Goal: Task Accomplishment & Management: Manage account settings

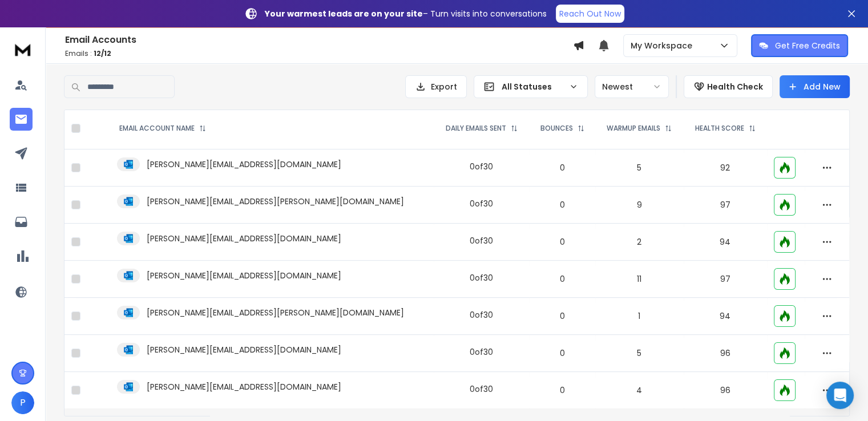
scroll to position [22, 0]
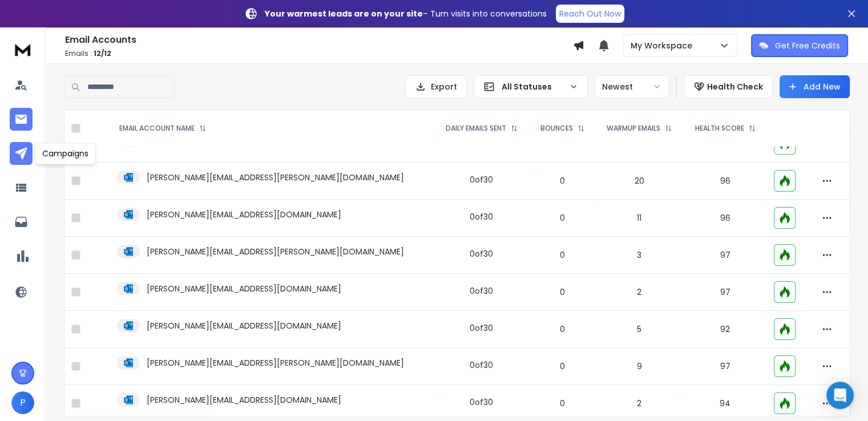
click at [15, 149] on icon at bounding box center [21, 154] width 14 height 14
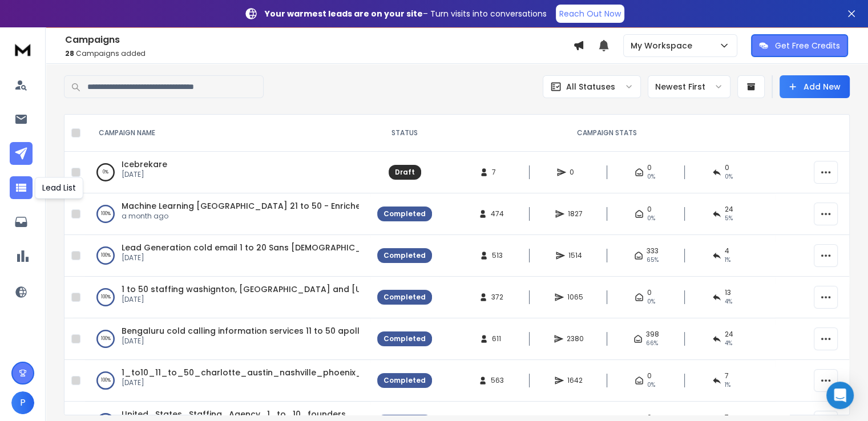
click at [18, 186] on icon at bounding box center [21, 188] width 14 height 14
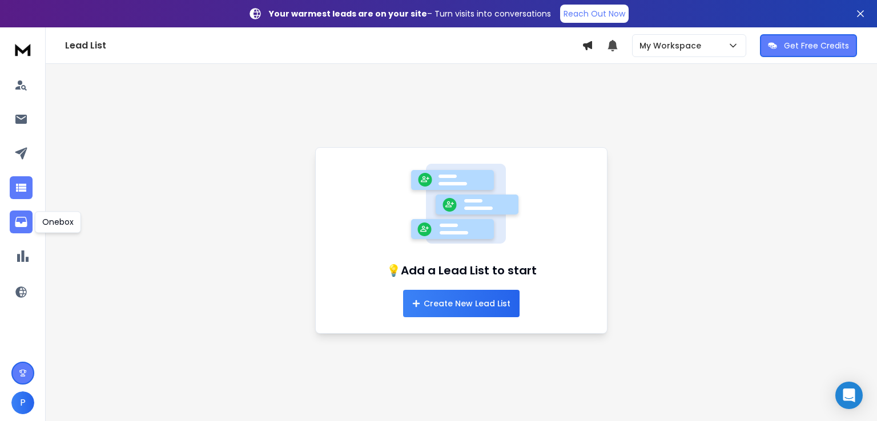
click at [18, 230] on link at bounding box center [21, 222] width 23 height 23
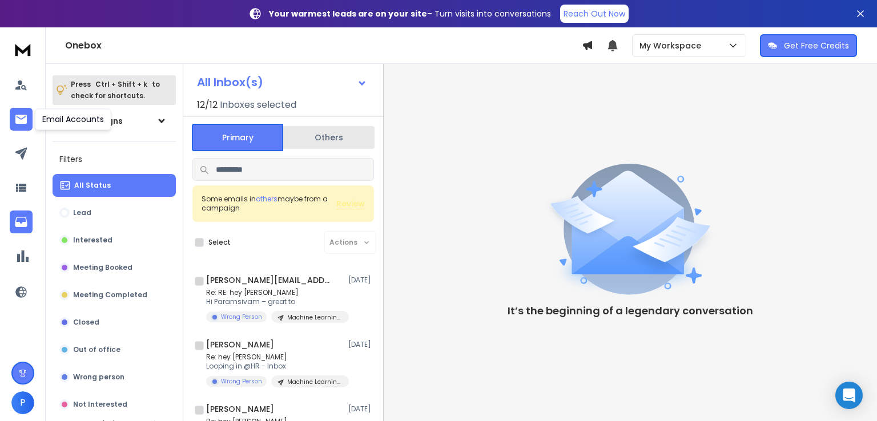
click at [16, 109] on link at bounding box center [21, 119] width 23 height 23
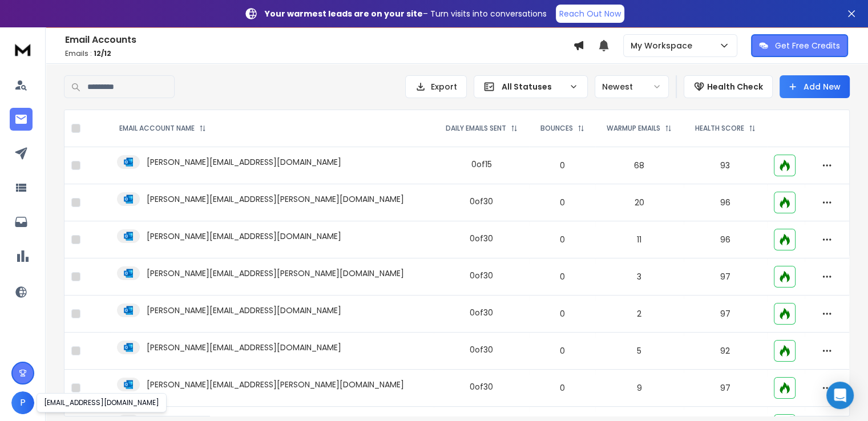
click at [18, 394] on span "P" at bounding box center [22, 403] width 23 height 23
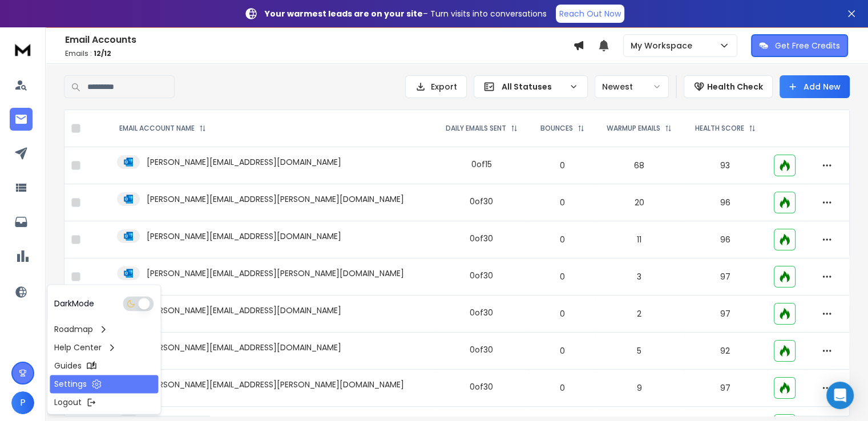
click at [68, 380] on p "Settings" at bounding box center [70, 383] width 33 height 11
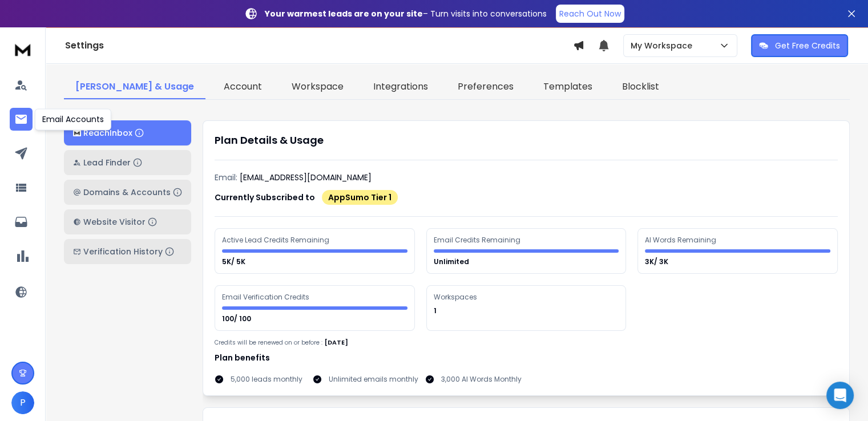
click at [10, 111] on link at bounding box center [21, 119] width 23 height 23
